Goal: Communication & Community: Answer question/provide support

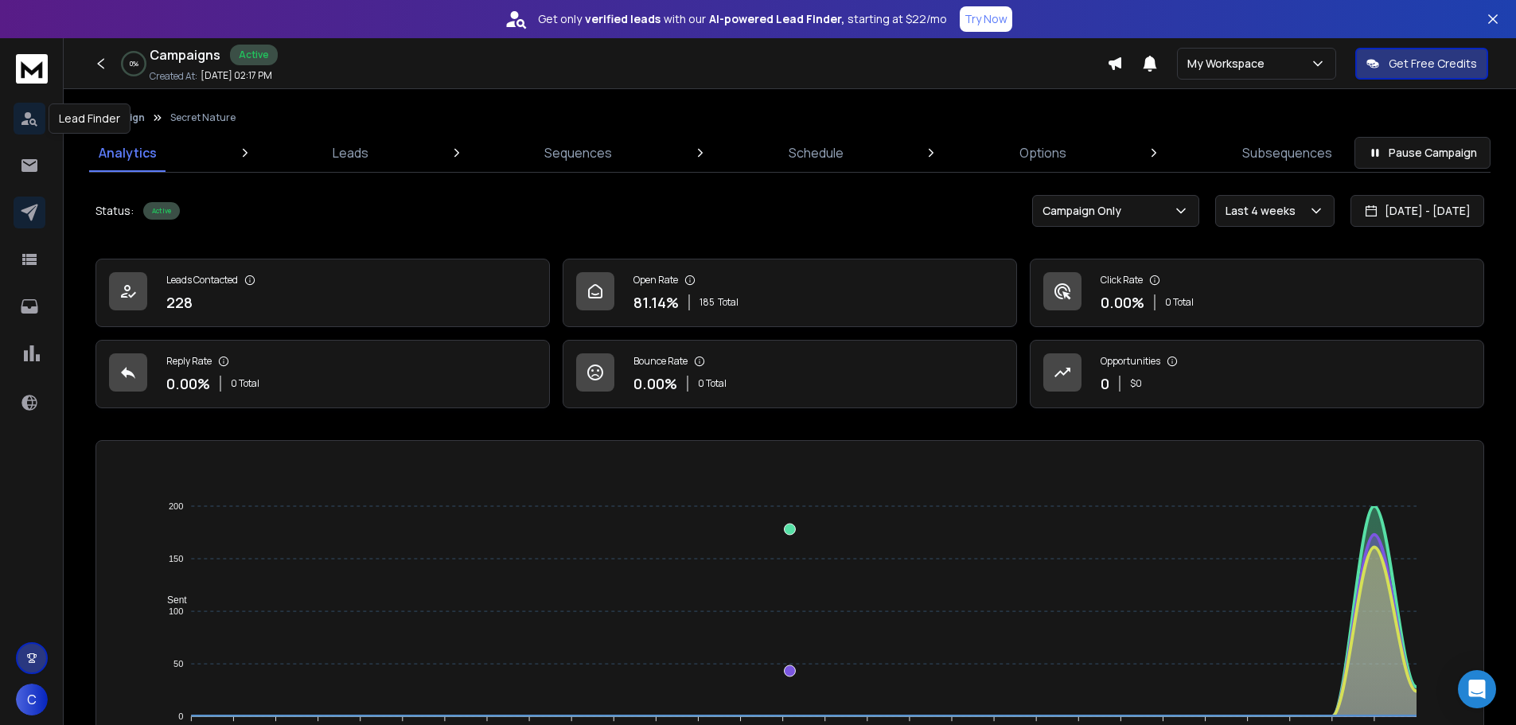
click at [26, 120] on icon at bounding box center [29, 118] width 19 height 19
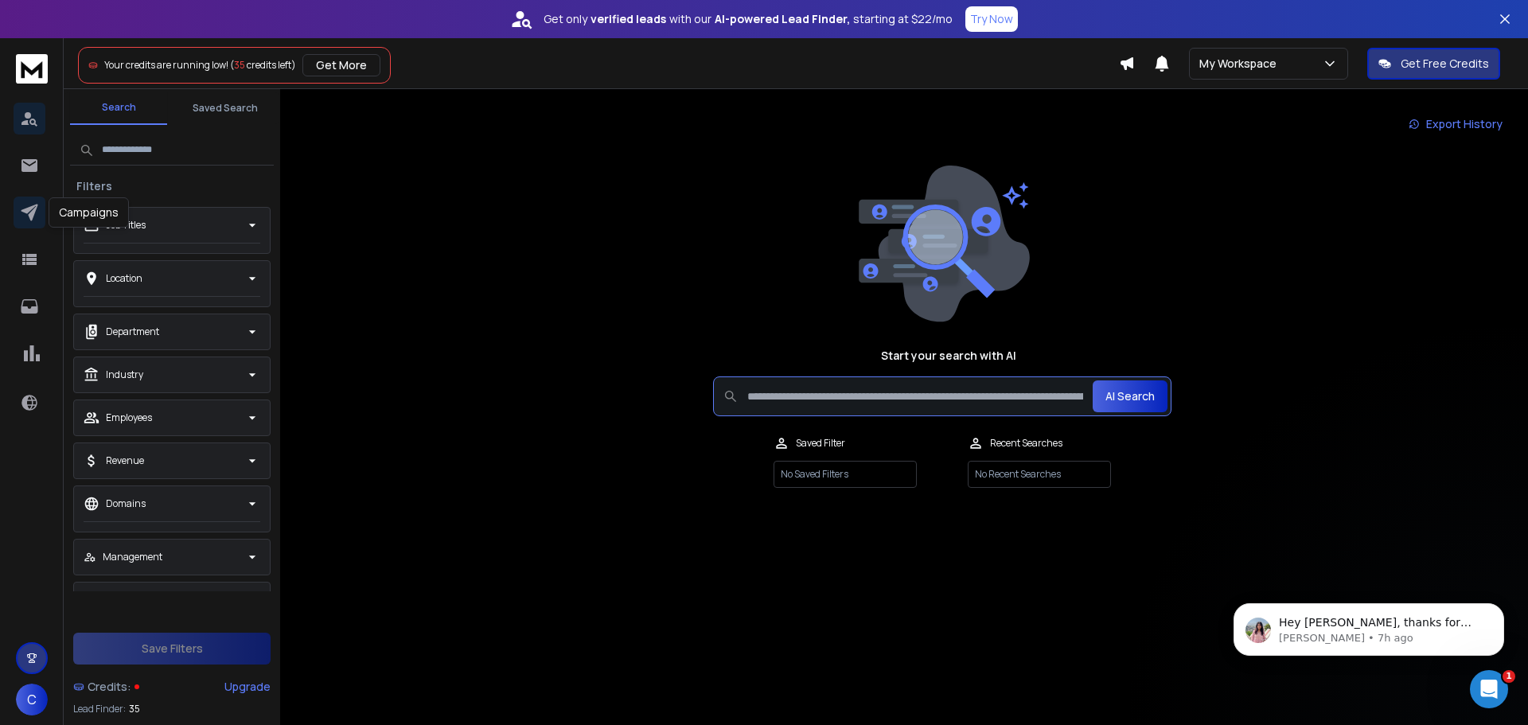
click at [29, 206] on icon at bounding box center [29, 212] width 19 height 19
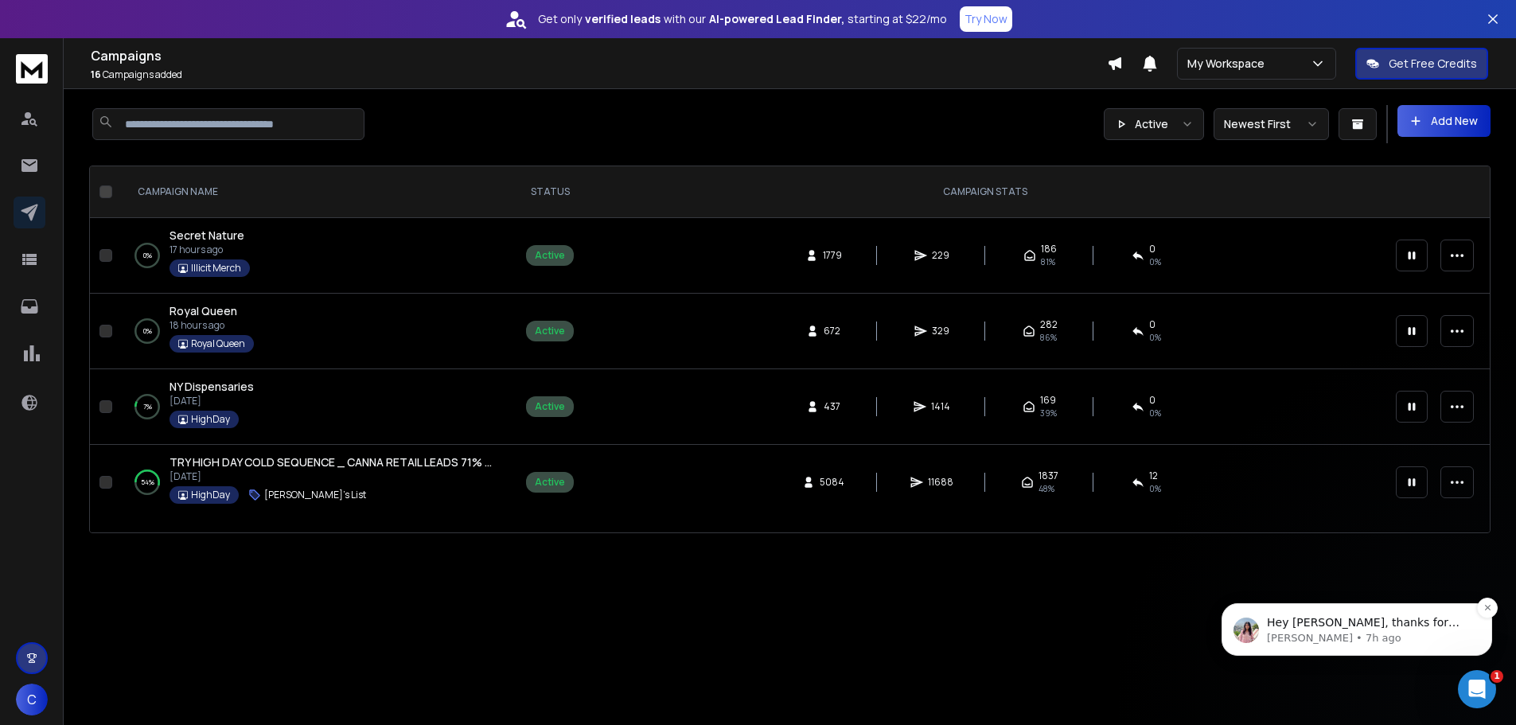
click at [1339, 625] on p "Hey [PERSON_NAME], thanks for reaching out. I understand your concern. Let me c…" at bounding box center [1369, 623] width 205 height 16
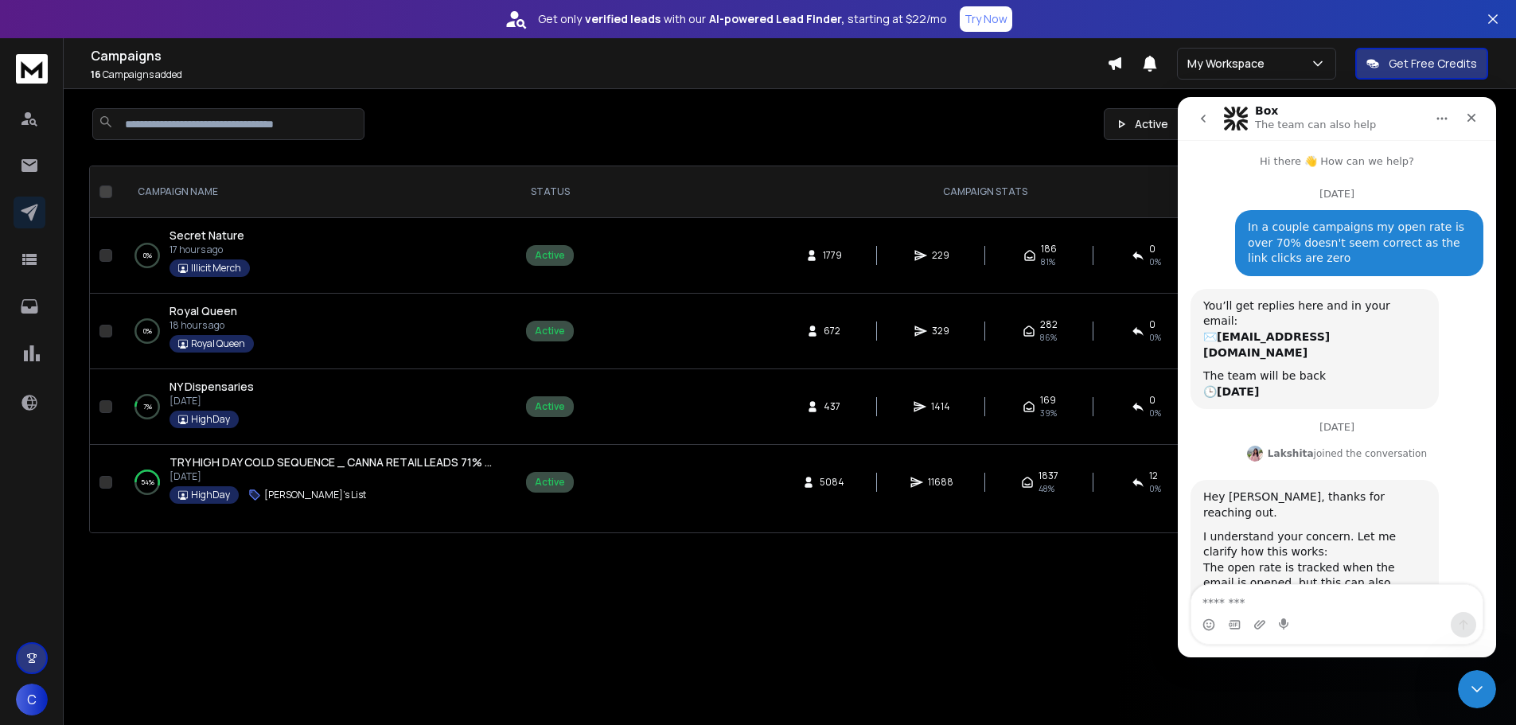
scroll to position [17, 0]
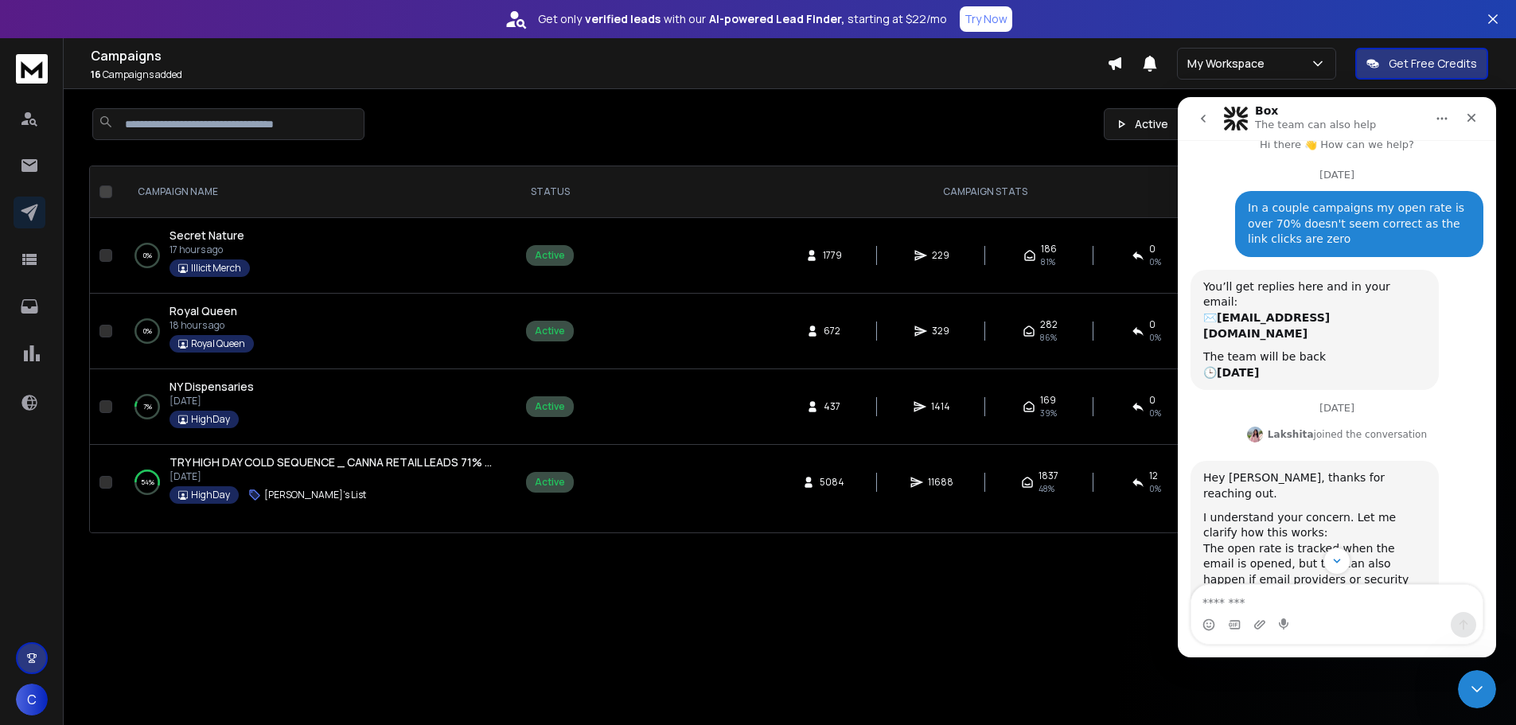
click at [1254, 599] on textarea "Message…" at bounding box center [1337, 598] width 291 height 27
click at [1405, 596] on textarea "**********" at bounding box center [1337, 574] width 291 height 43
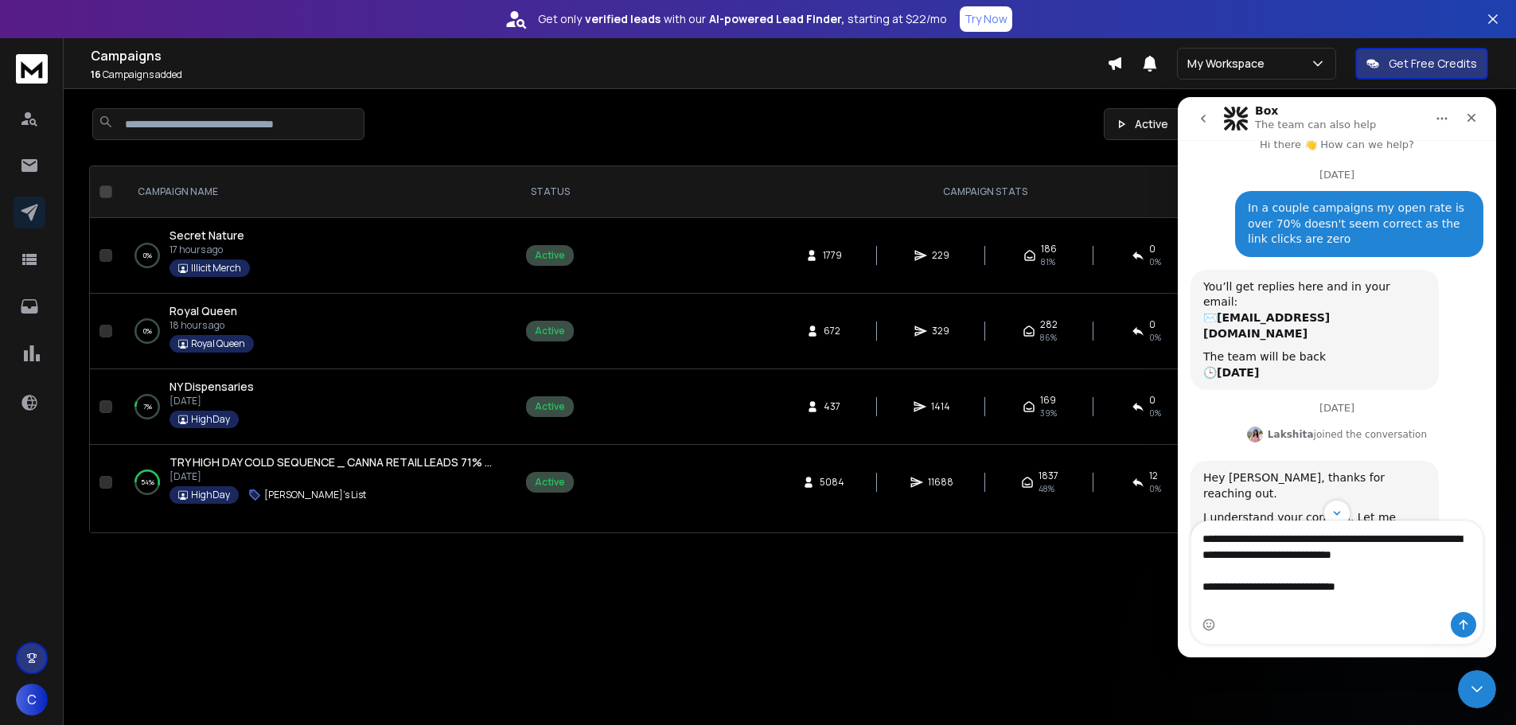
type textarea "**********"
drag, startPoint x: 1465, startPoint y: 620, endPoint x: 1300, endPoint y: 592, distance: 167.9
click at [1461, 620] on icon "Send a message…" at bounding box center [1463, 624] width 13 height 13
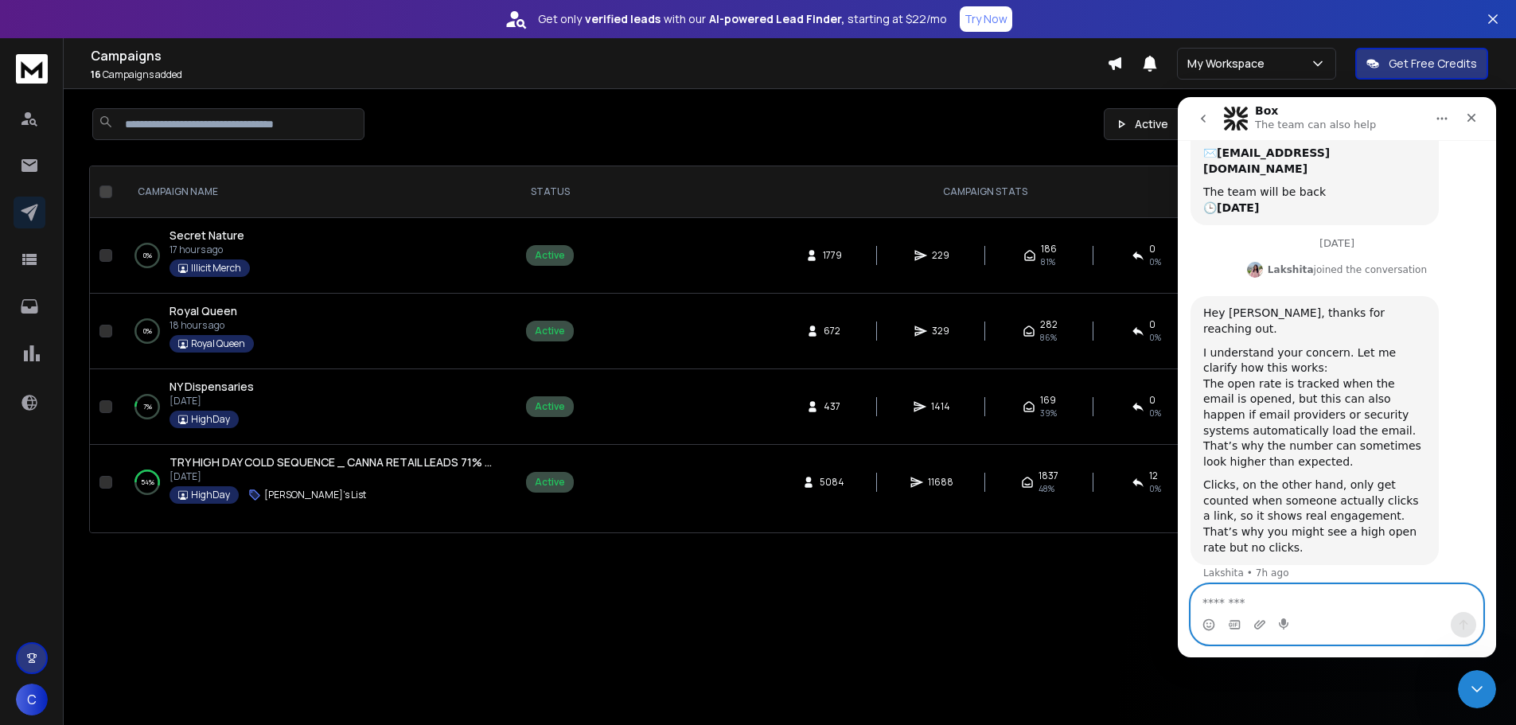
scroll to position [222, 0]
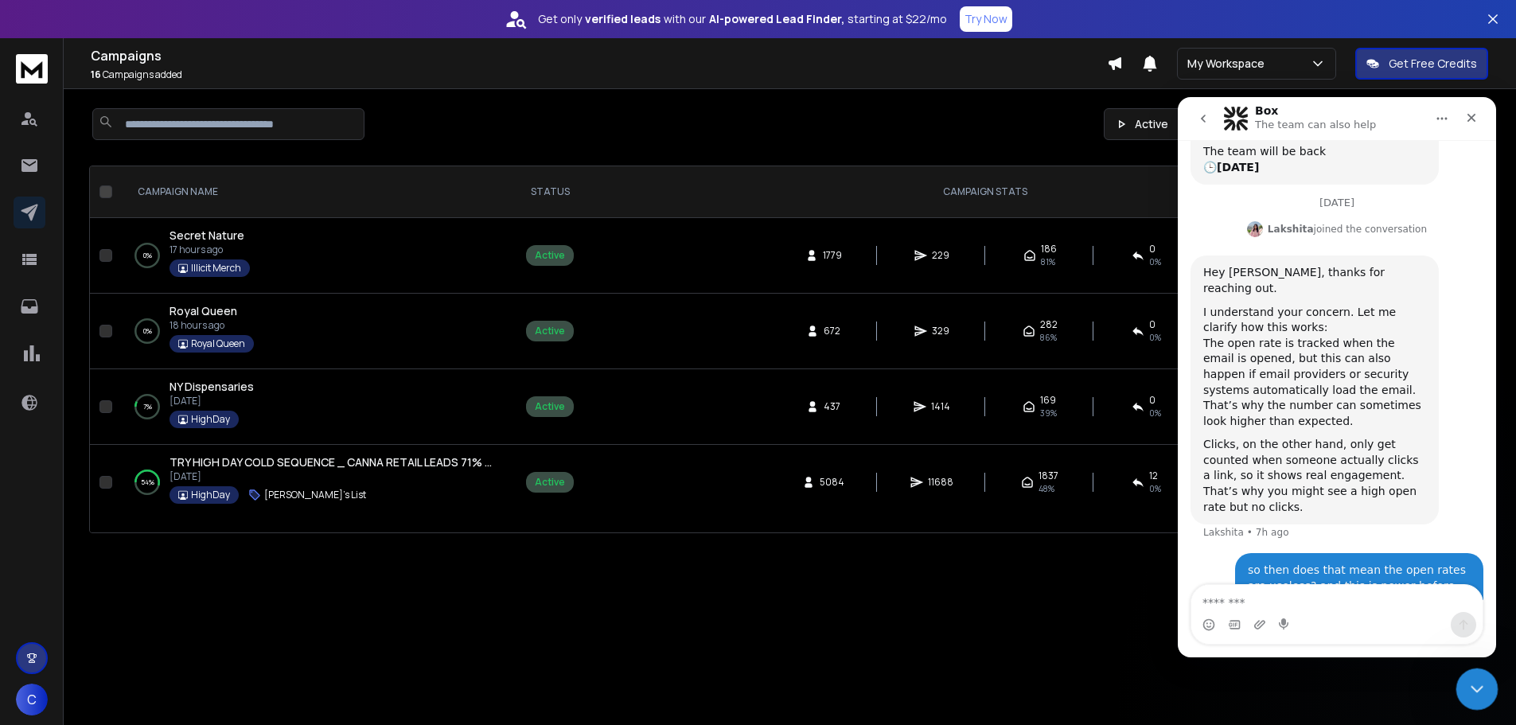
drag, startPoint x: 1466, startPoint y: 684, endPoint x: 2856, endPoint y: 1345, distance: 1539.1
click at [1465, 683] on icon "Close Intercom Messenger" at bounding box center [1474, 686] width 19 height 19
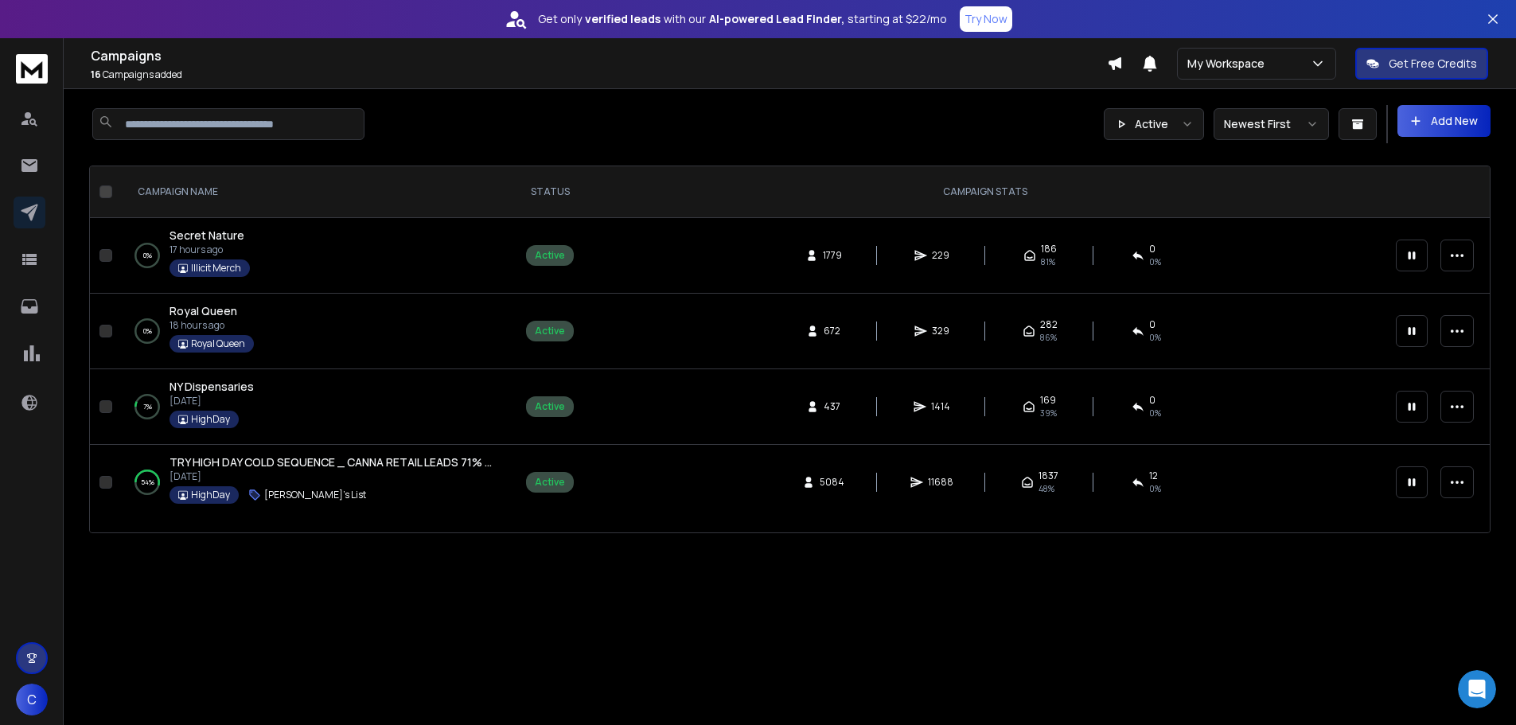
click at [269, 248] on div "0 % Secret Nature 17 hours ago Illicit Merch" at bounding box center [318, 256] width 366 height 56
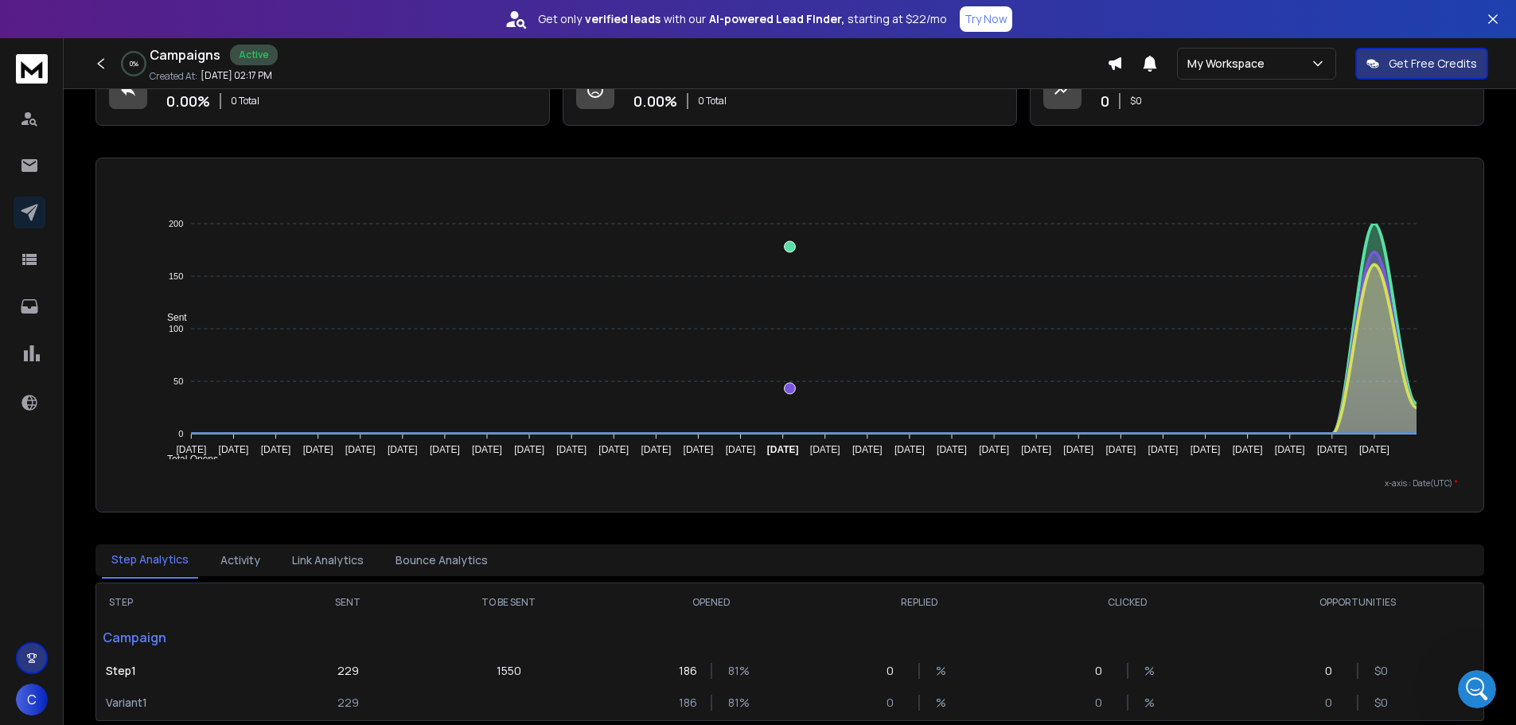
scroll to position [307, 0]
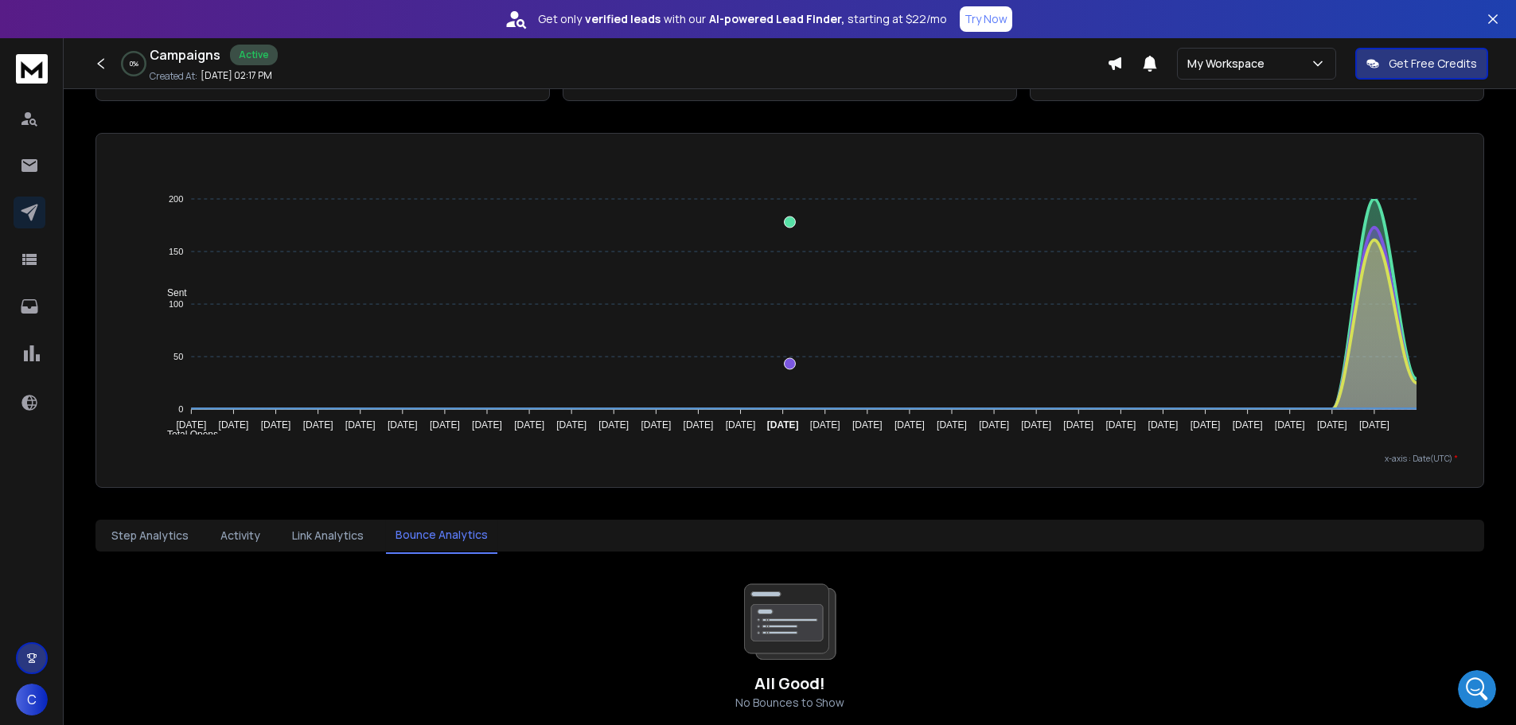
click at [463, 542] on button "Bounce Analytics" at bounding box center [441, 535] width 111 height 37
click at [355, 532] on button "Link Analytics" at bounding box center [328, 535] width 91 height 35
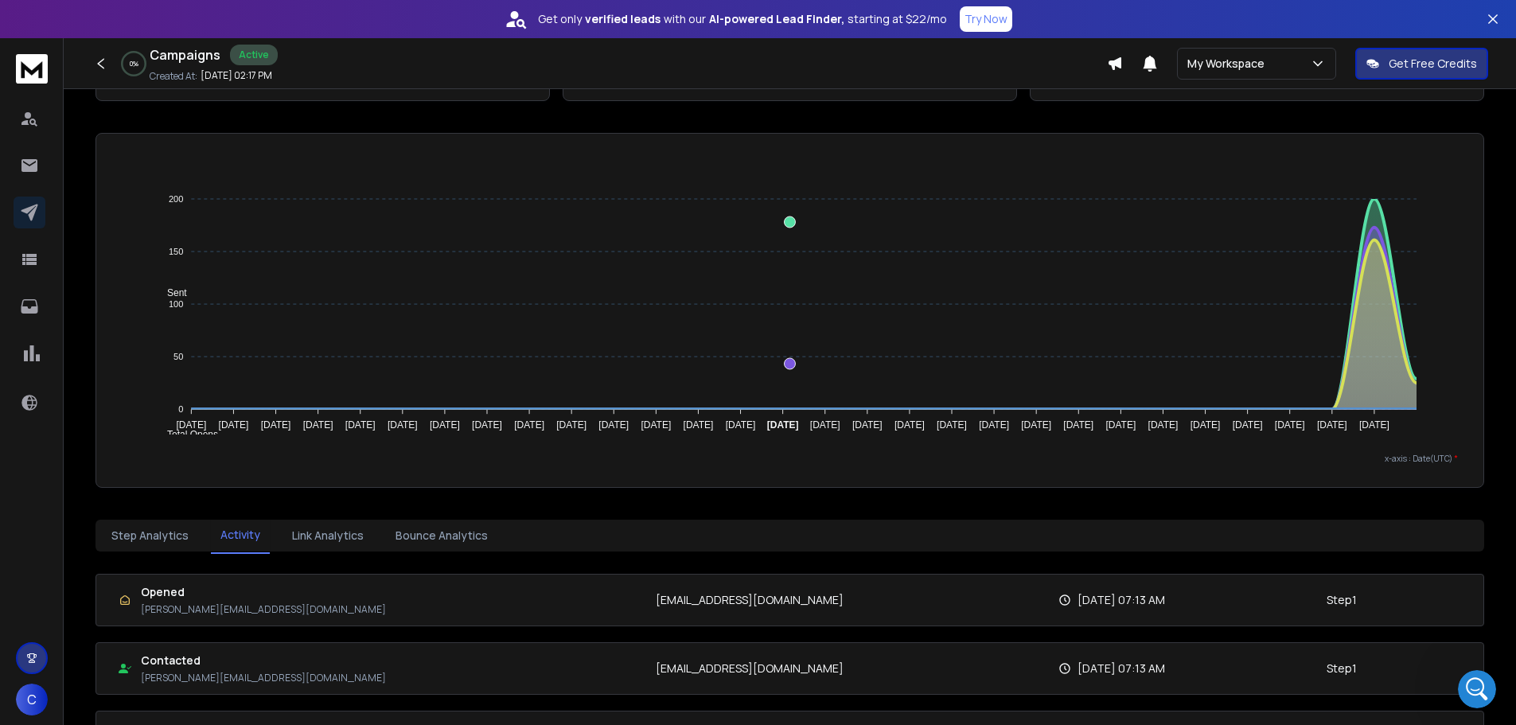
click at [238, 536] on button "Activity" at bounding box center [240, 535] width 59 height 37
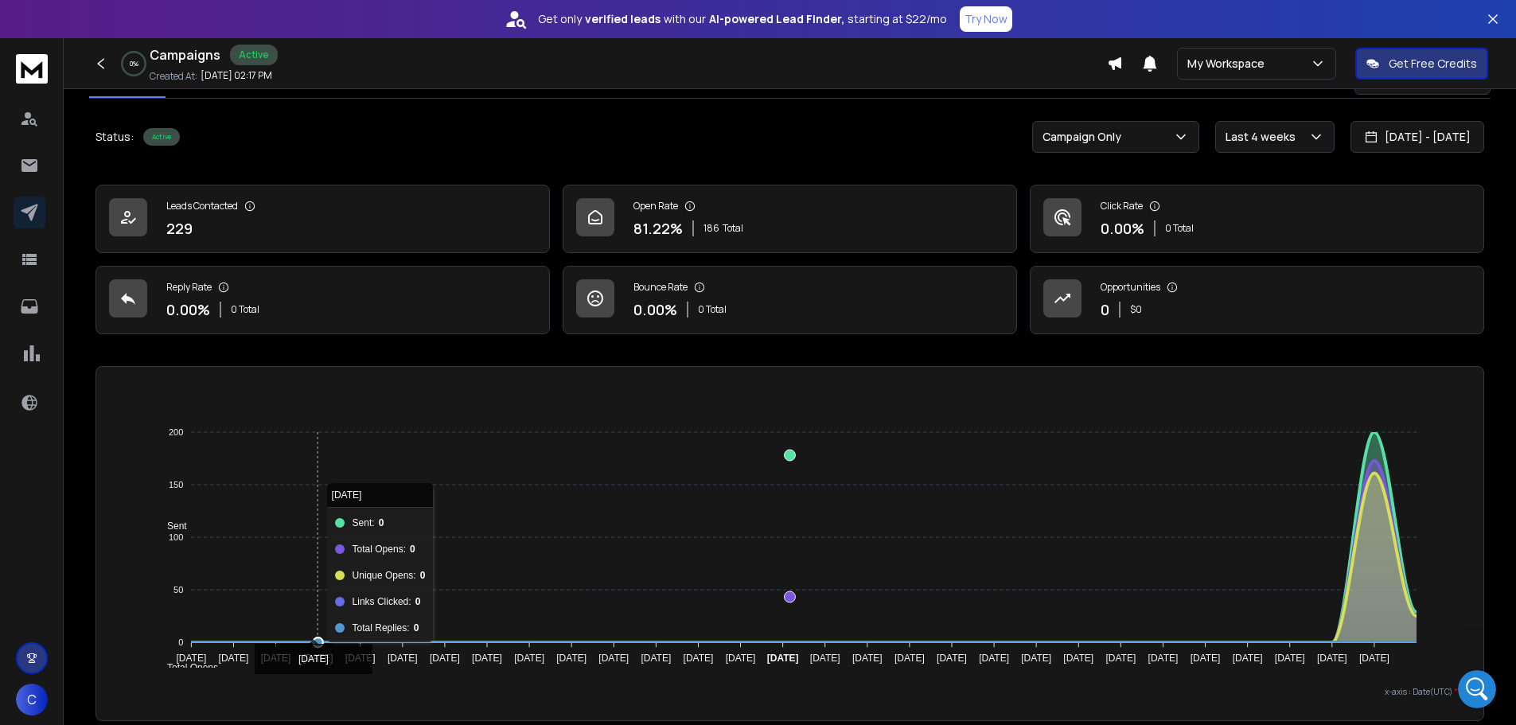
scroll to position [0, 0]
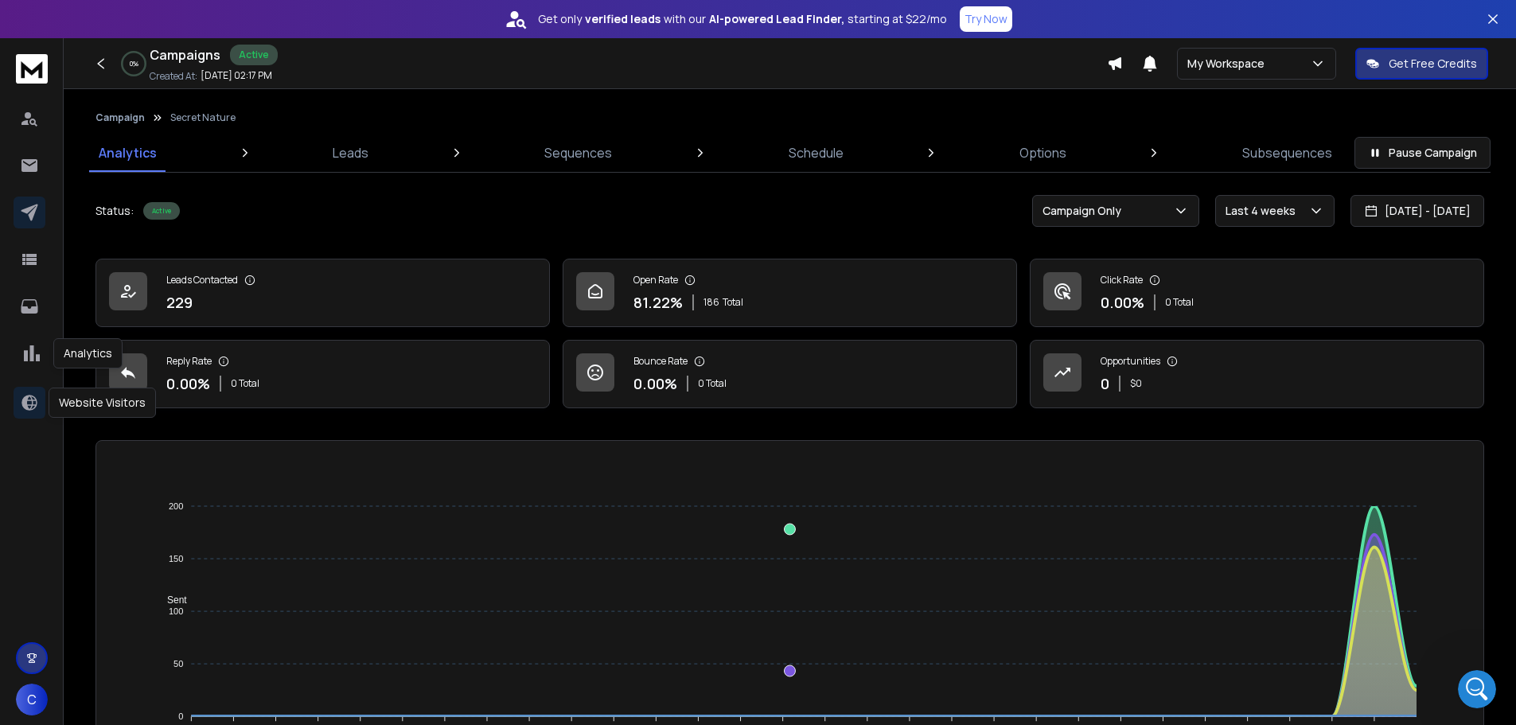
click at [29, 403] on icon at bounding box center [29, 402] width 19 height 19
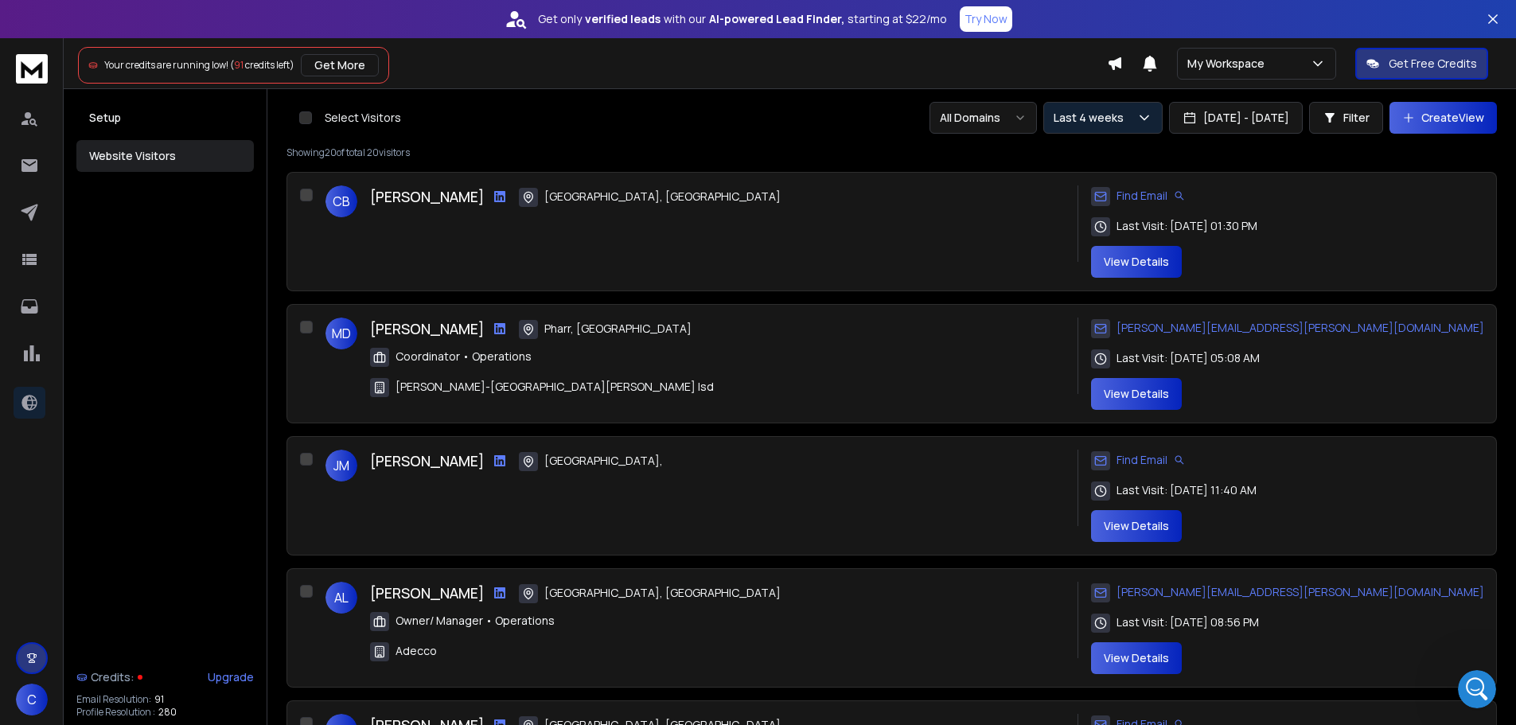
click at [1137, 120] on icon "button" at bounding box center [1145, 118] width 16 height 16
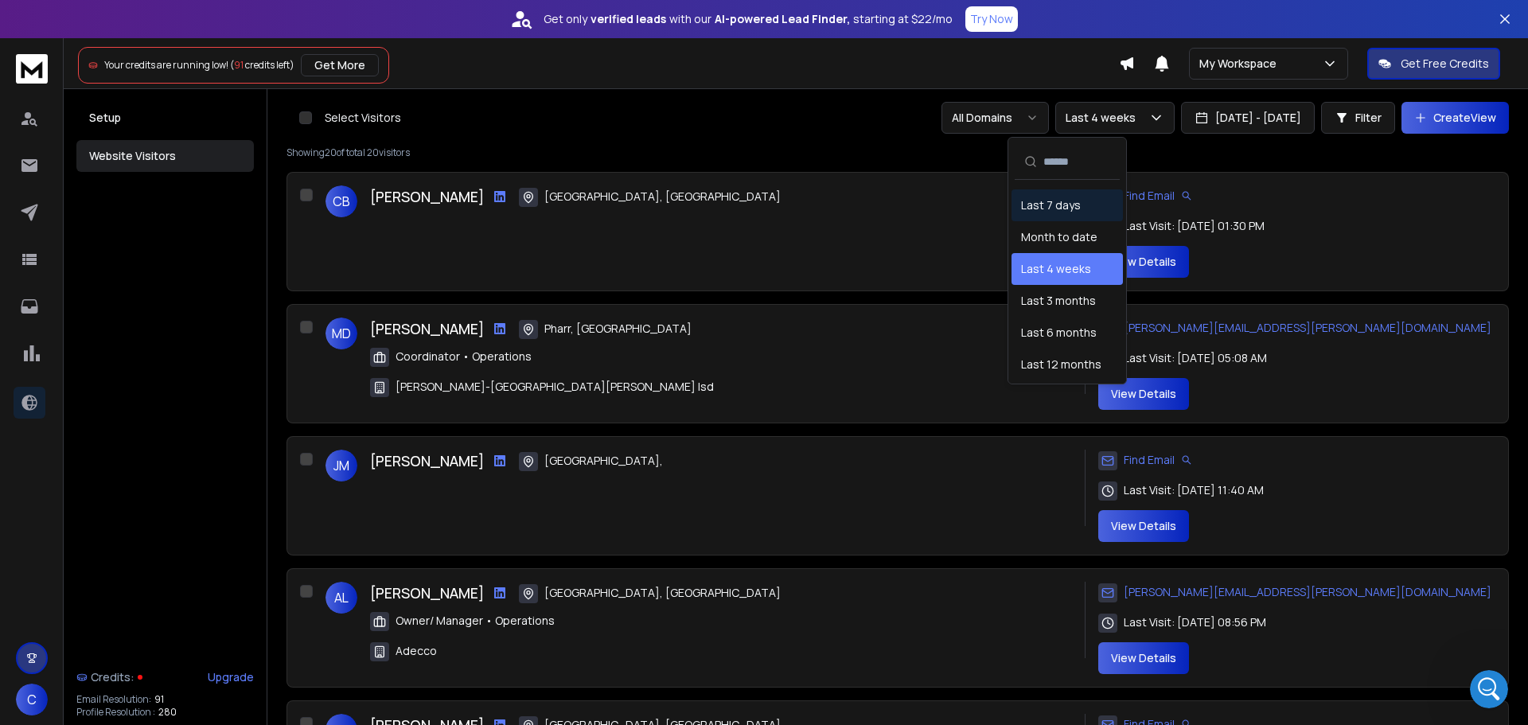
click at [1075, 214] on p "Last 7 days" at bounding box center [1051, 205] width 66 height 22
